Goal: Task Accomplishment & Management: Manage account settings

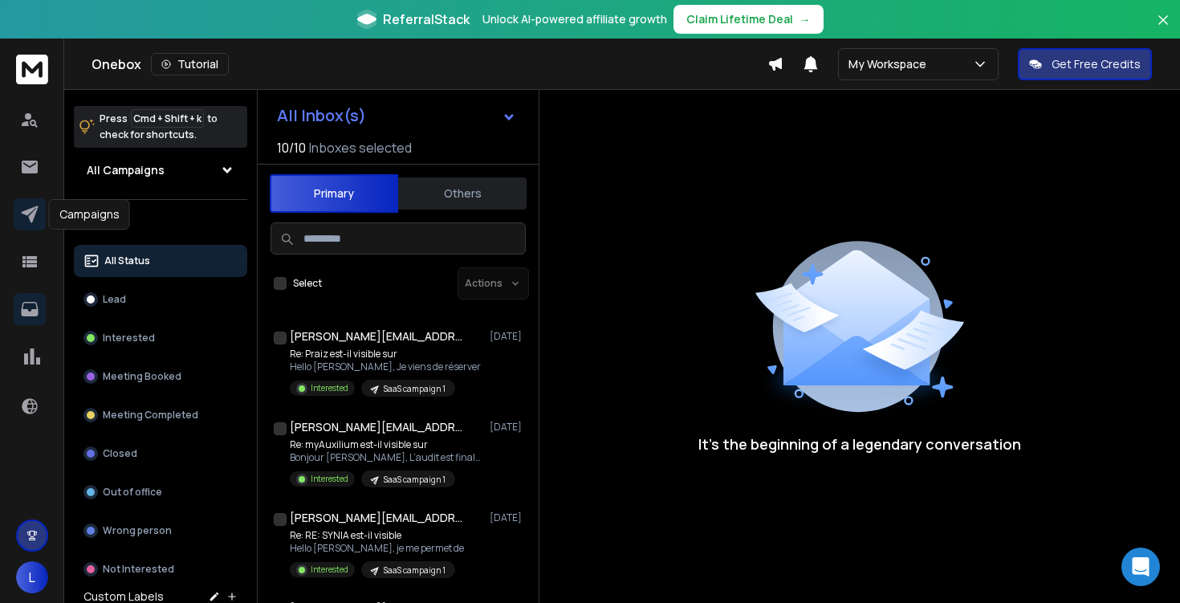
click at [26, 214] on icon at bounding box center [29, 214] width 17 height 17
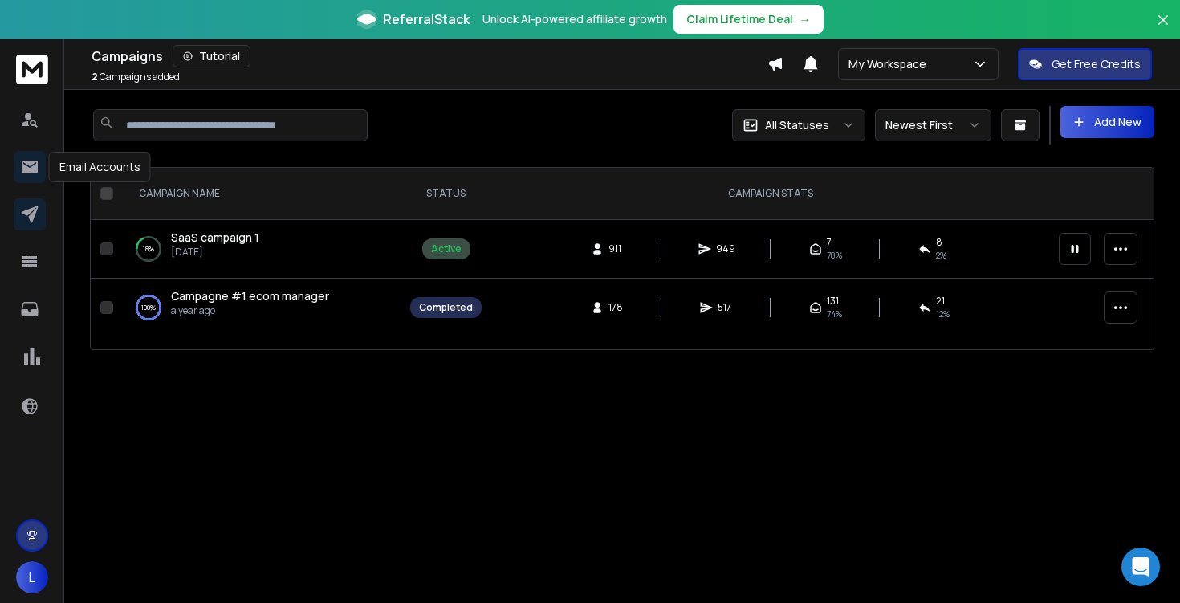
click at [31, 172] on icon at bounding box center [30, 167] width 16 height 13
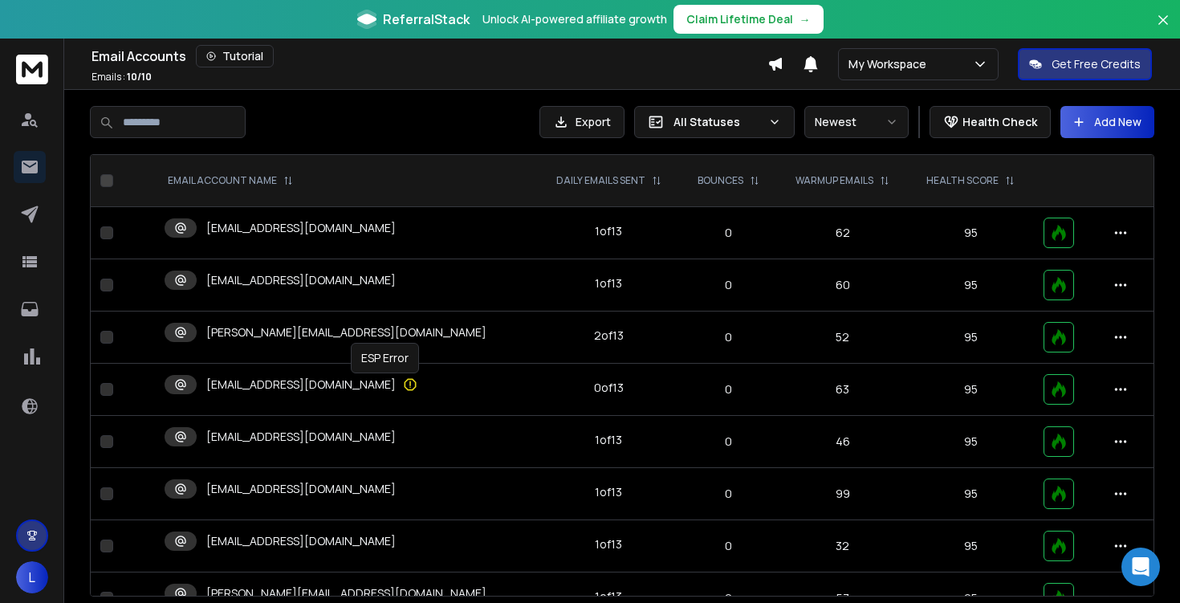
click at [402, 384] on icon at bounding box center [410, 384] width 16 height 16
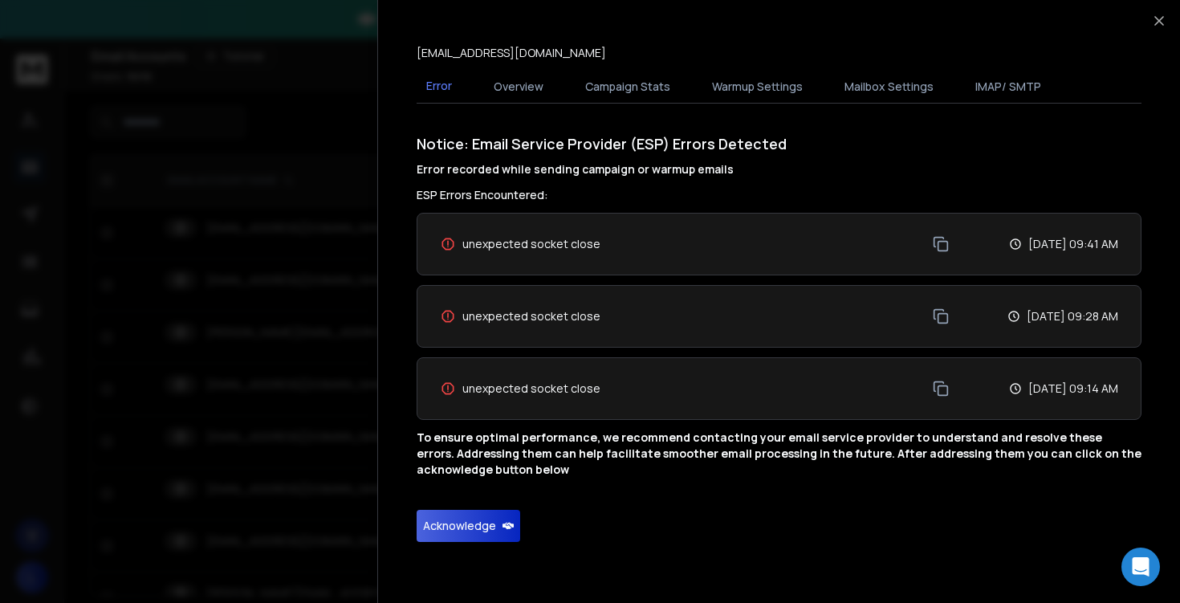
click at [489, 528] on button "Acknowledge" at bounding box center [469, 526] width 104 height 32
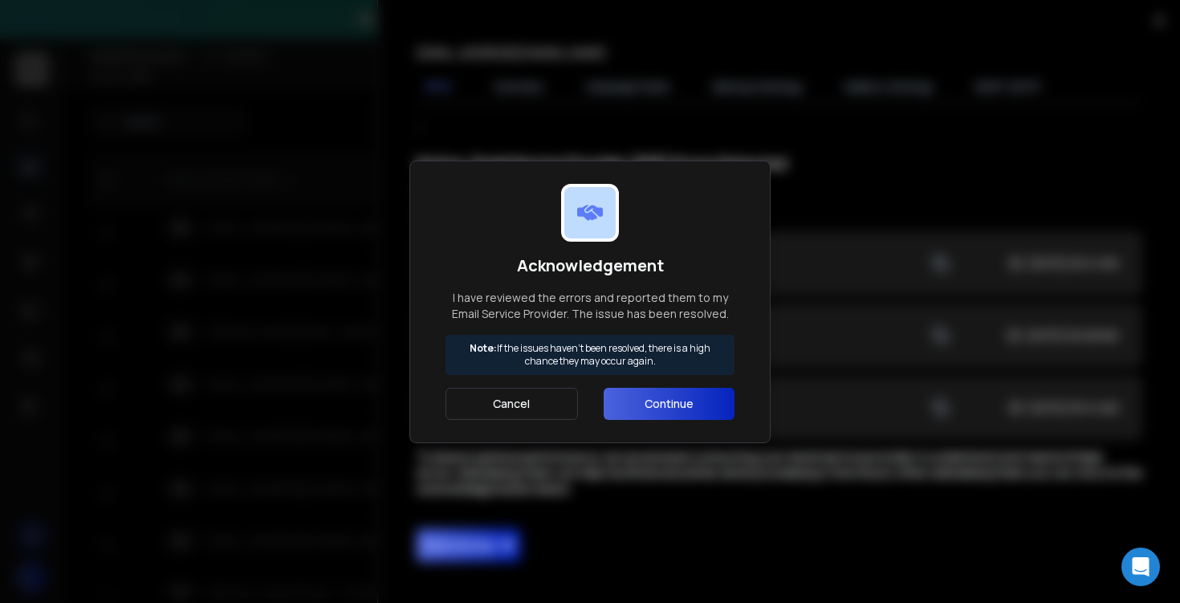
click at [635, 402] on button "Continue" at bounding box center [669, 404] width 131 height 32
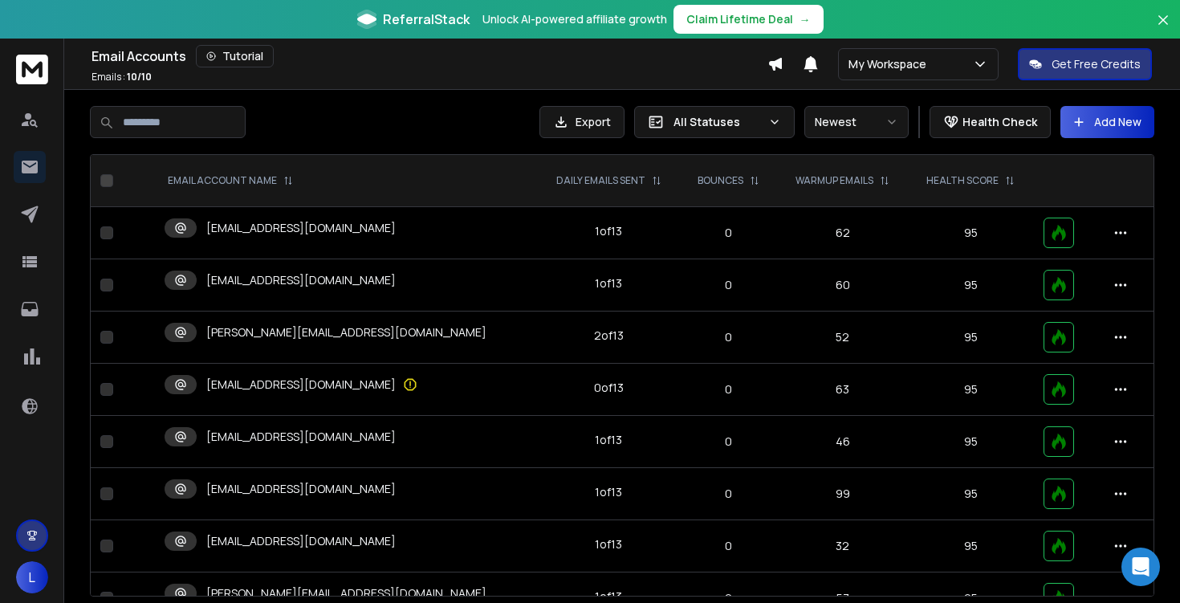
scroll to position [145, 0]
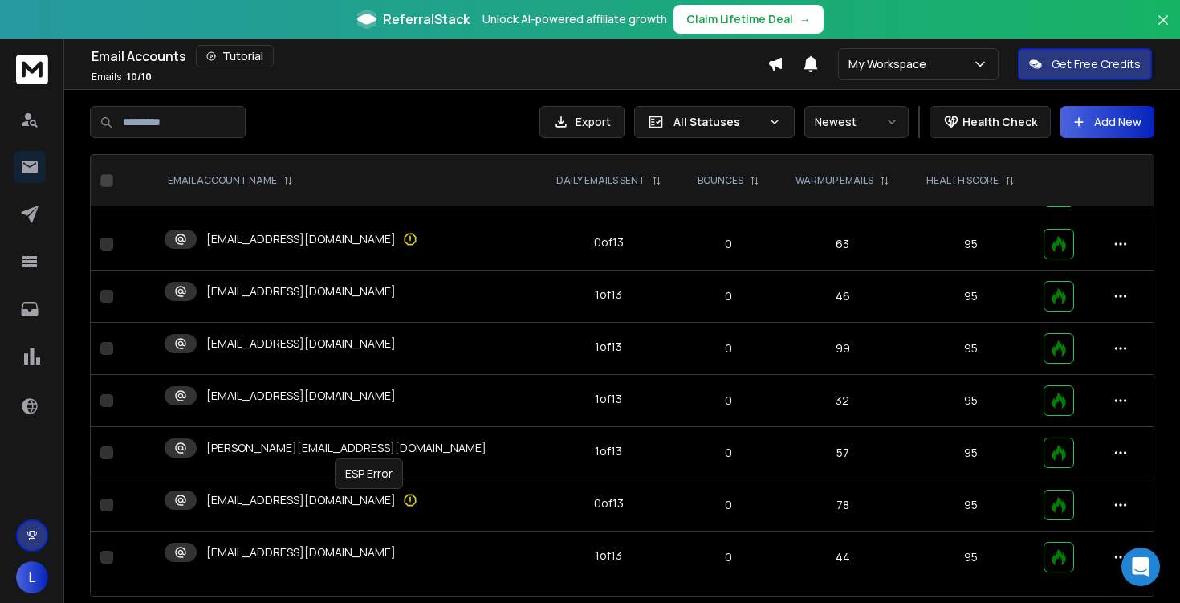
click at [402, 502] on icon at bounding box center [410, 500] width 16 height 16
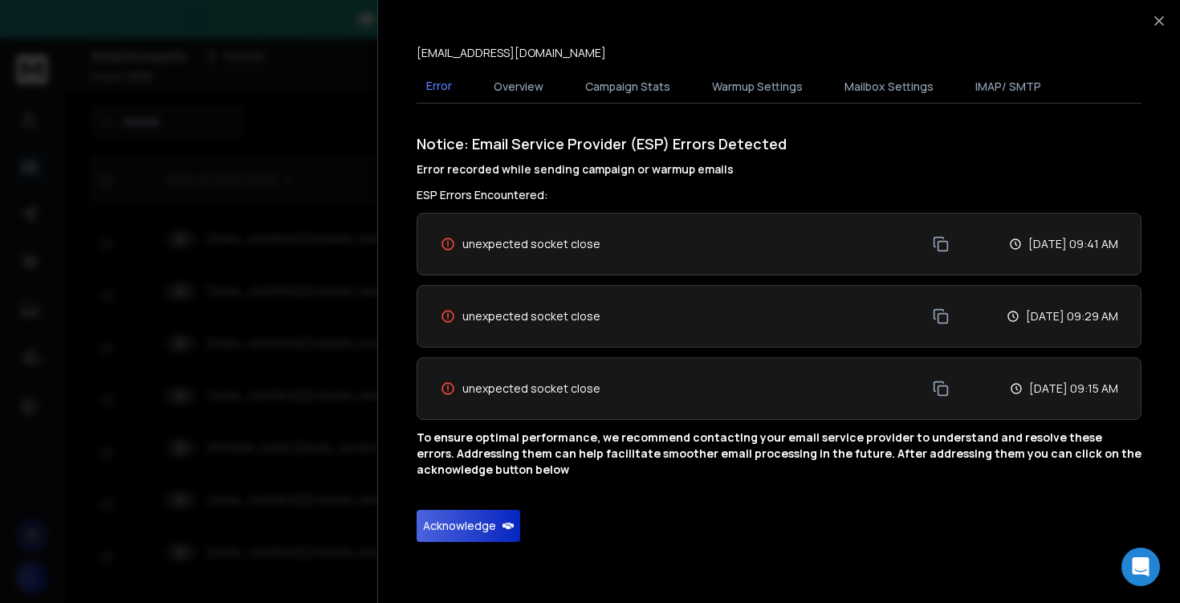
click at [494, 541] on button "Acknowledge" at bounding box center [469, 526] width 104 height 32
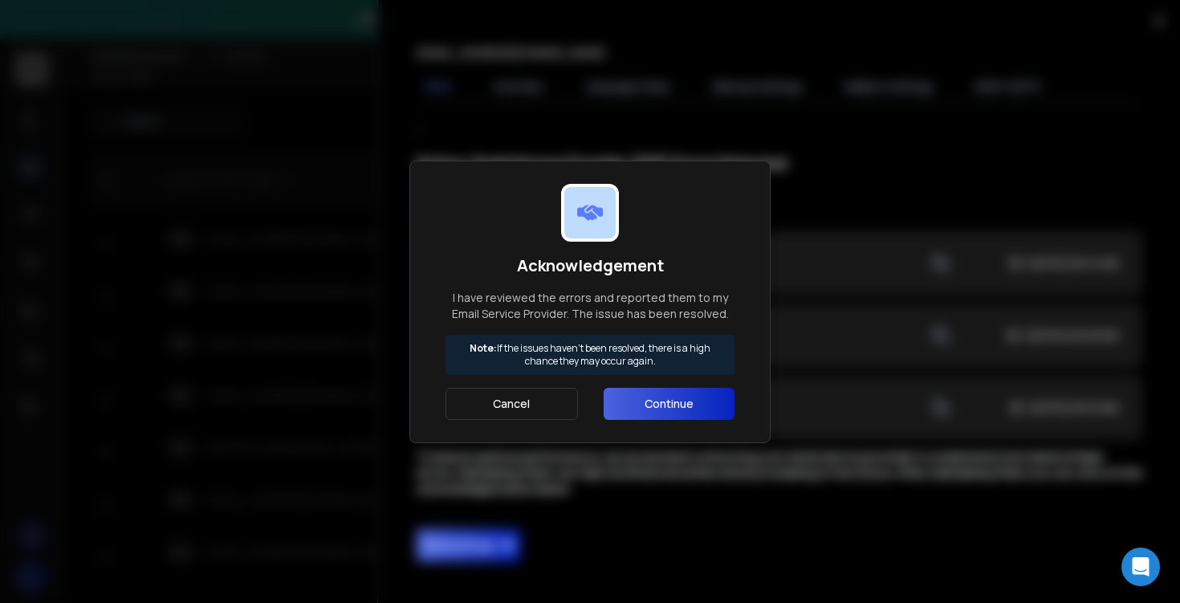
click at [653, 405] on button "Continue" at bounding box center [669, 404] width 131 height 32
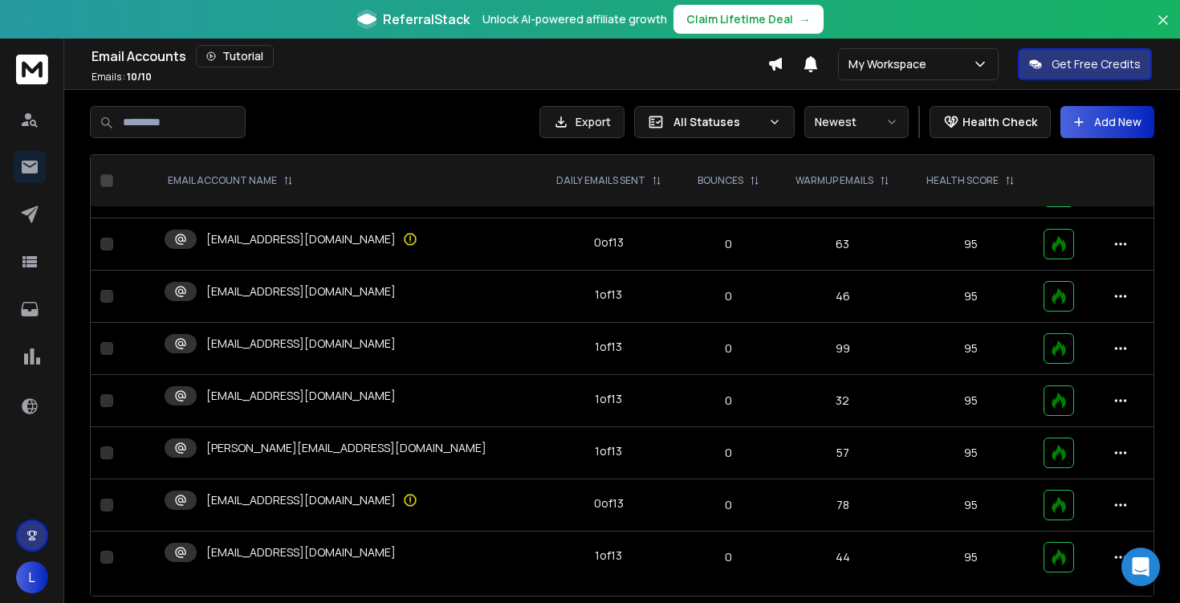
scroll to position [0, 0]
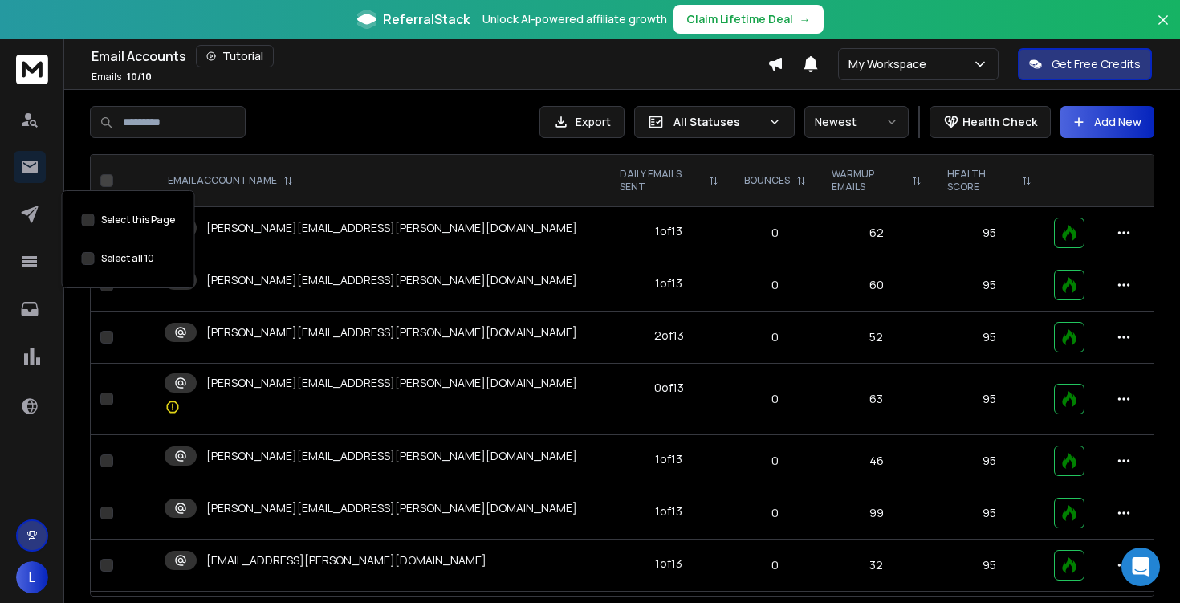
click at [110, 178] on button "Select this Page" at bounding box center [106, 180] width 13 height 13
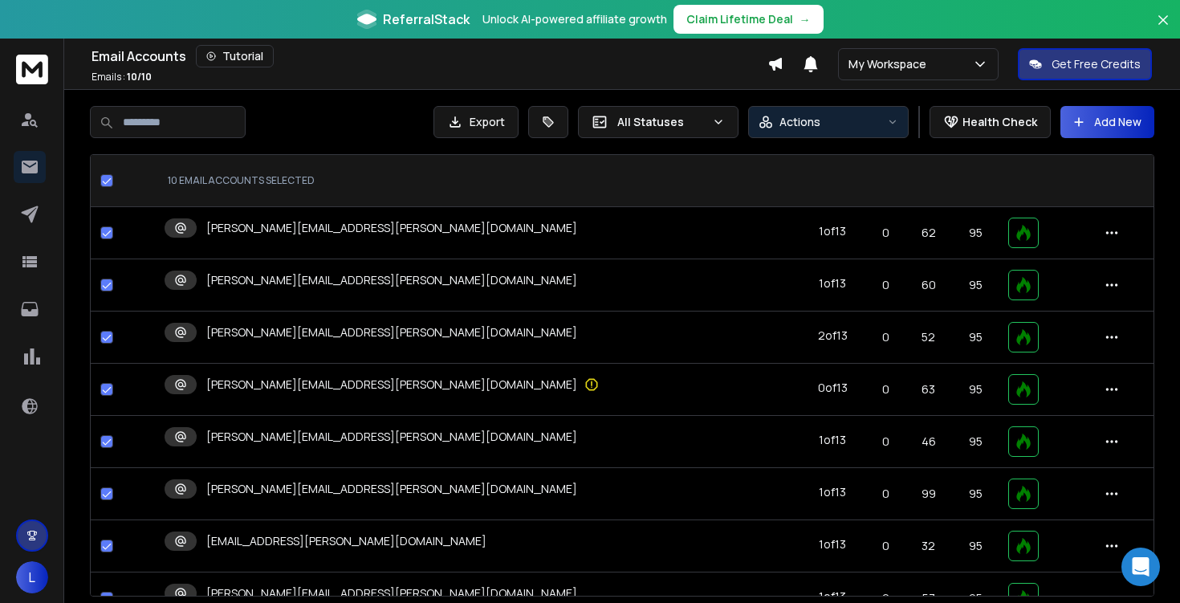
click at [787, 128] on p "Actions" at bounding box center [799, 122] width 41 height 16
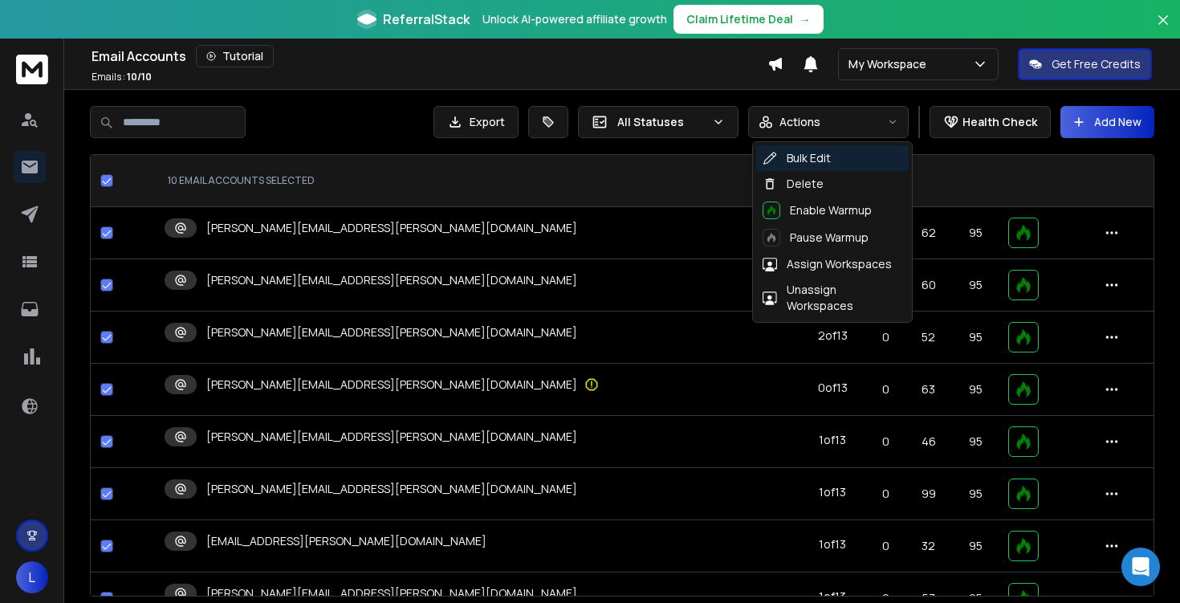
click at [815, 150] on div "Bulk Edit" at bounding box center [797, 158] width 68 height 16
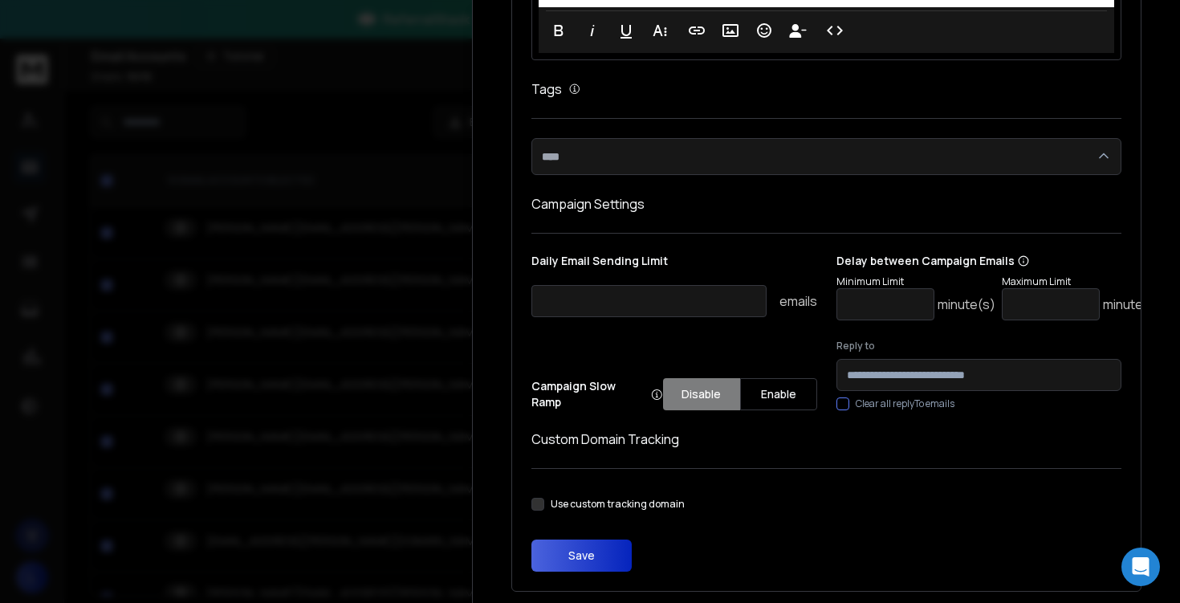
scroll to position [337, 0]
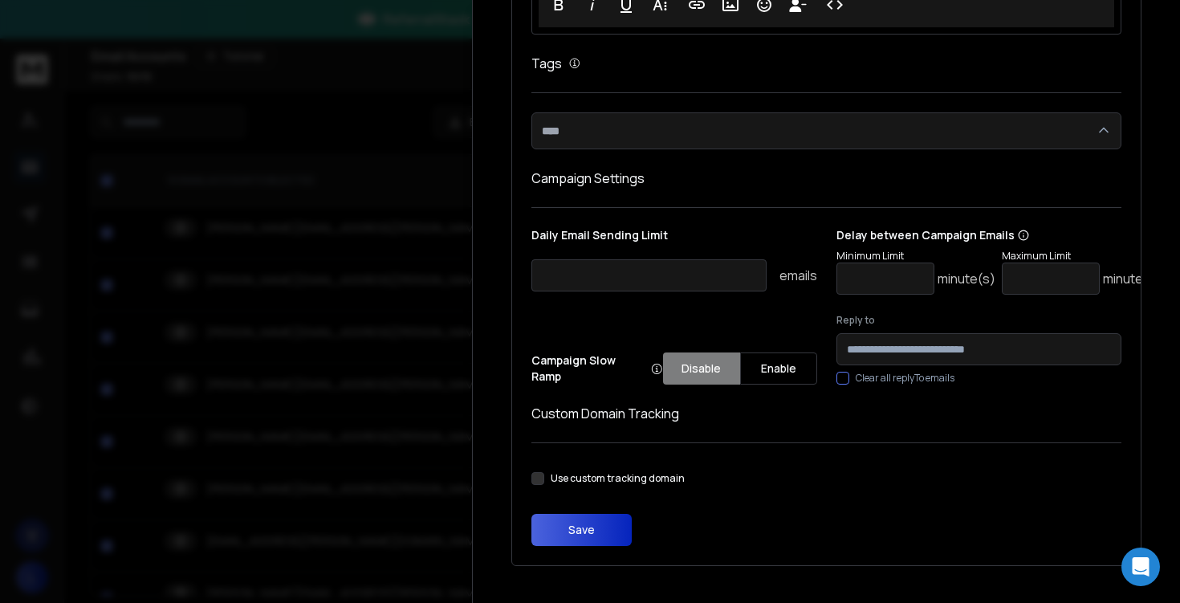
click at [632, 277] on input "number" at bounding box center [648, 275] width 235 height 32
type input "**"
click at [724, 486] on div "Use custom tracking domain" at bounding box center [826, 478] width 590 height 32
click at [604, 529] on button "Save" at bounding box center [581, 530] width 100 height 32
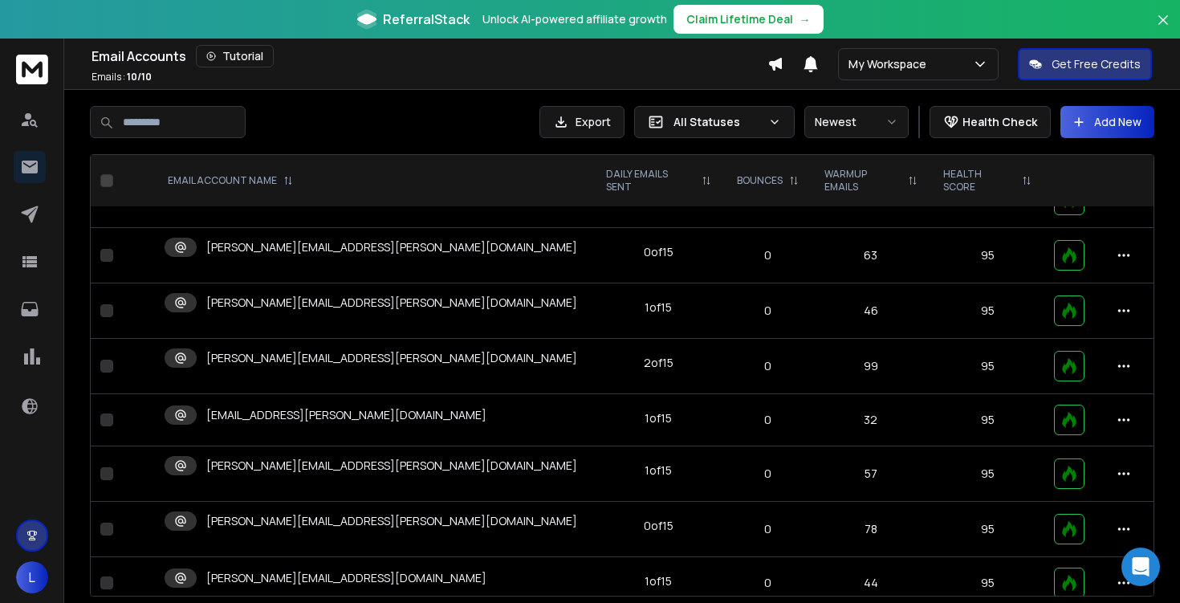
scroll to position [0, 0]
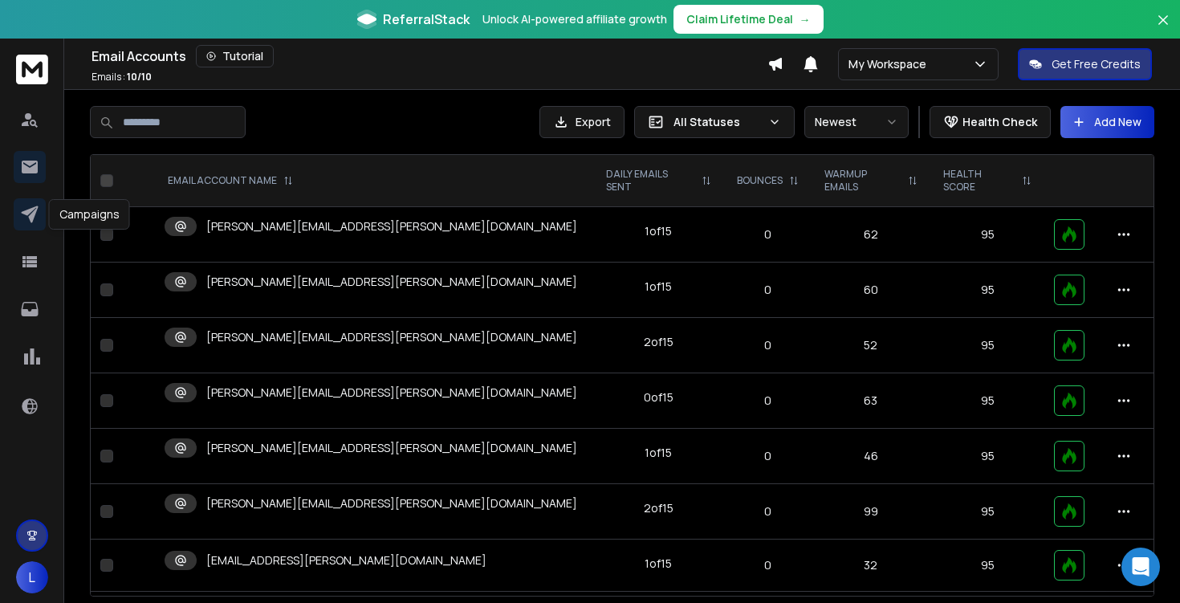
click at [24, 221] on icon at bounding box center [29, 214] width 19 height 19
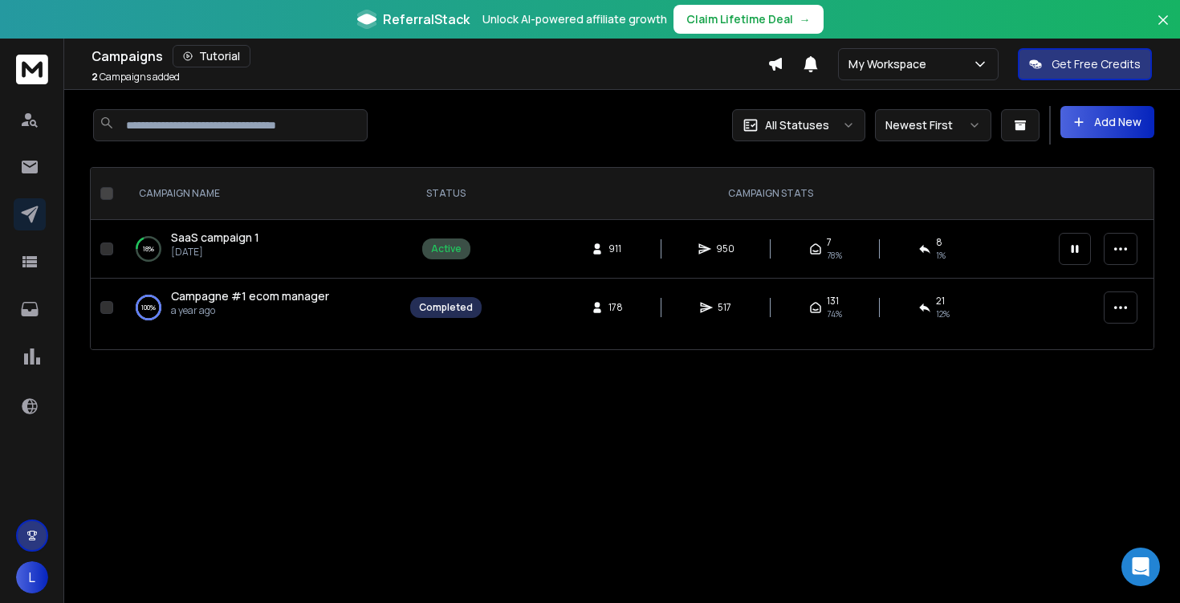
click at [274, 252] on div "18 % SaaS campaign 1 [DATE]" at bounding box center [260, 249] width 249 height 39
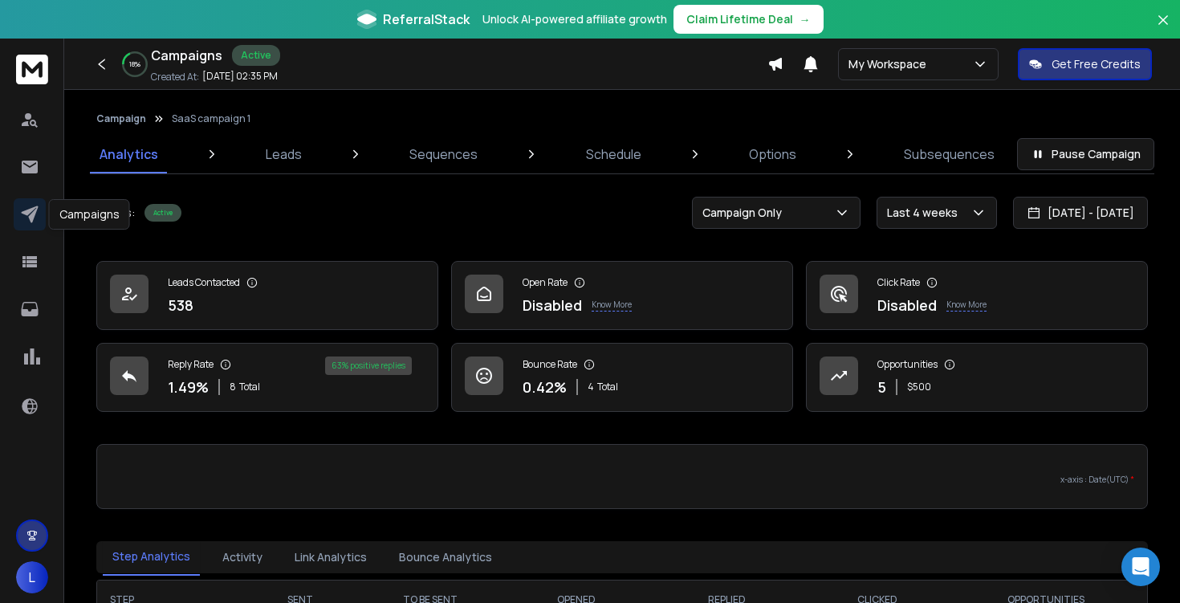
click at [27, 211] on icon at bounding box center [29, 214] width 17 height 17
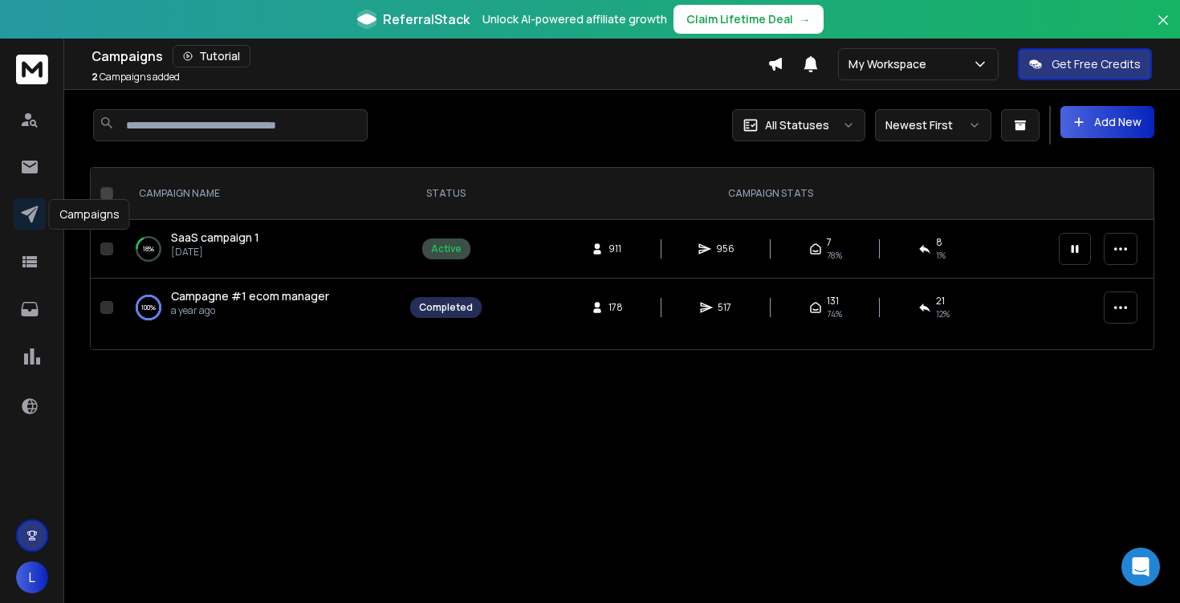
click at [21, 214] on icon at bounding box center [29, 214] width 19 height 19
click at [48, 162] on div at bounding box center [32, 170] width 37 height 38
click at [35, 164] on icon at bounding box center [29, 166] width 19 height 19
